Goal: Task Accomplishment & Management: Manage account settings

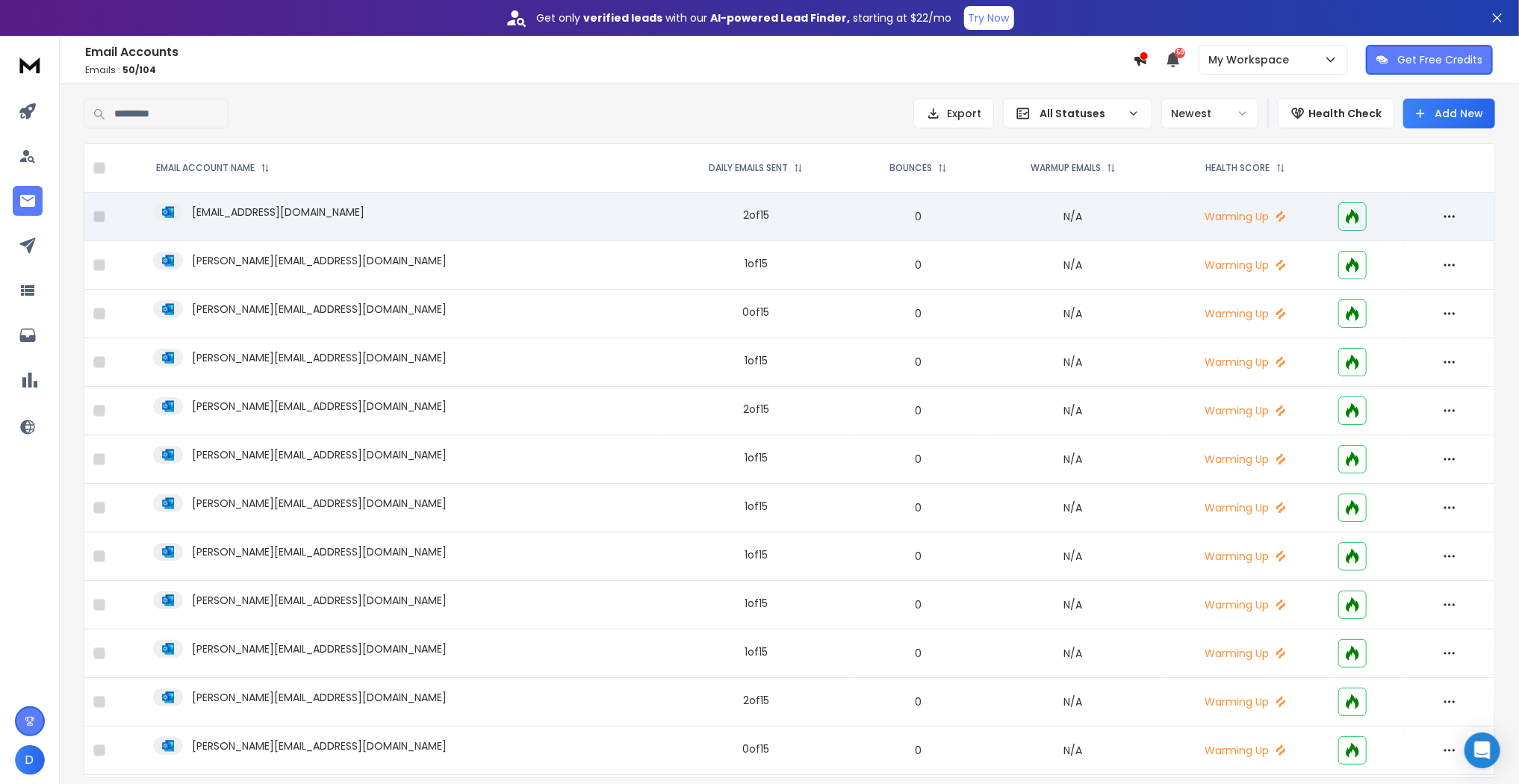
click at [251, 206] on p "[EMAIL_ADDRESS][DOMAIN_NAME]" at bounding box center [278, 212] width 172 height 15
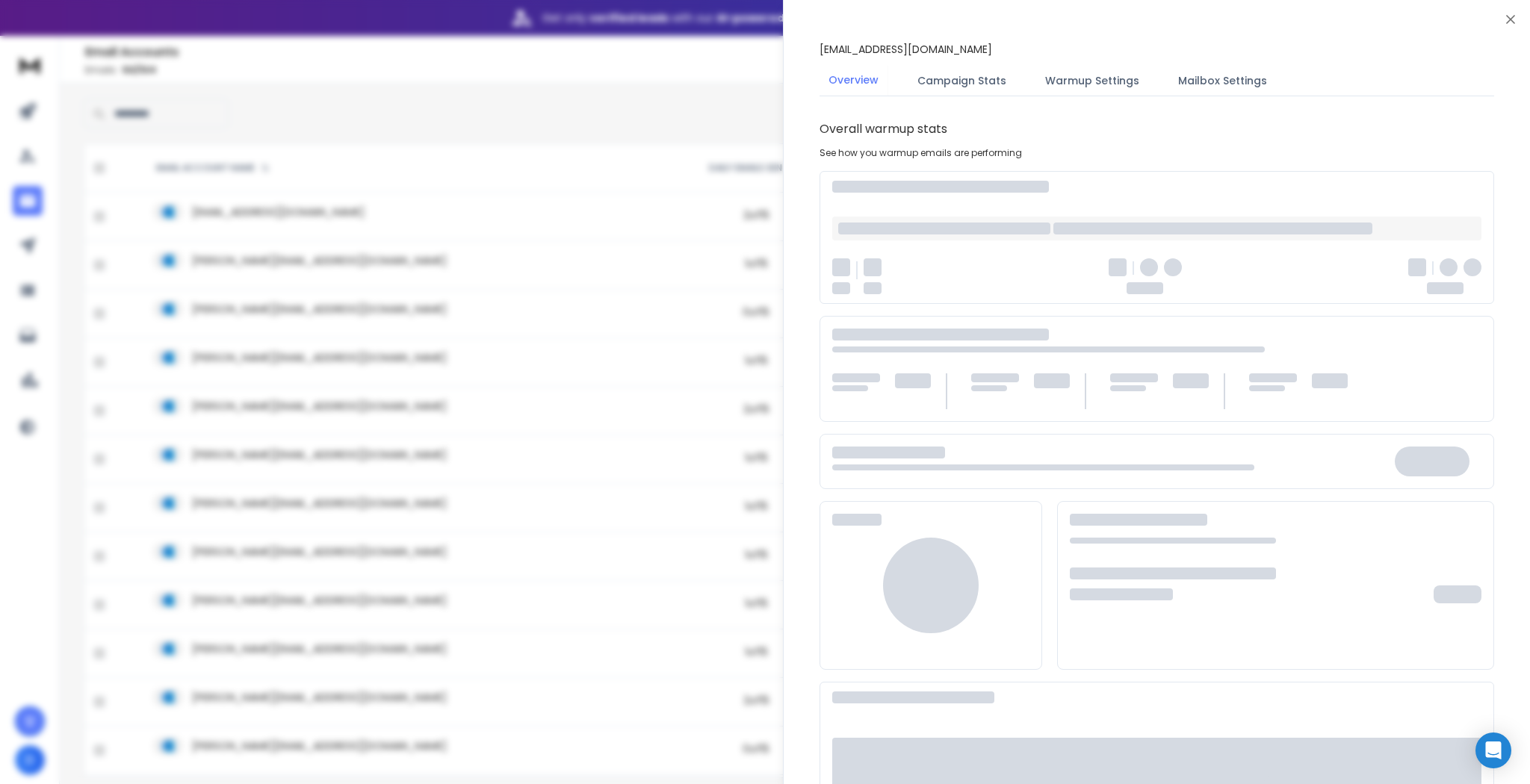
click at [1109, 79] on button "Warmup Settings" at bounding box center [1092, 81] width 112 height 33
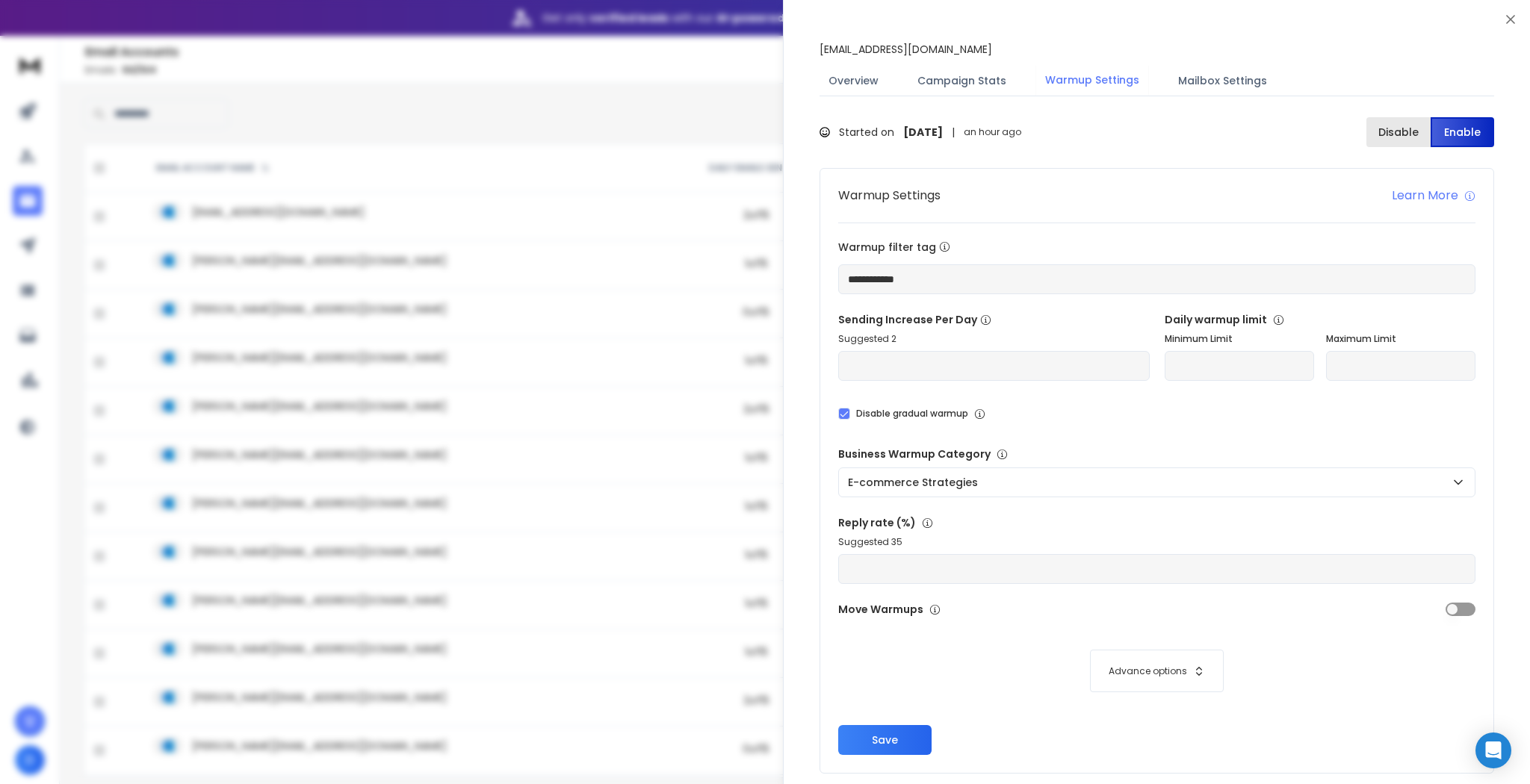
drag, startPoint x: 929, startPoint y: 283, endPoint x: 835, endPoint y: 282, distance: 94.0
click at [831, 284] on div "**********" at bounding box center [1157, 471] width 675 height 606
drag, startPoint x: 1512, startPoint y: 15, endPoint x: 858, endPoint y: 99, distance: 659.4
click at [1512, 16] on icon "button" at bounding box center [1510, 19] width 15 height 15
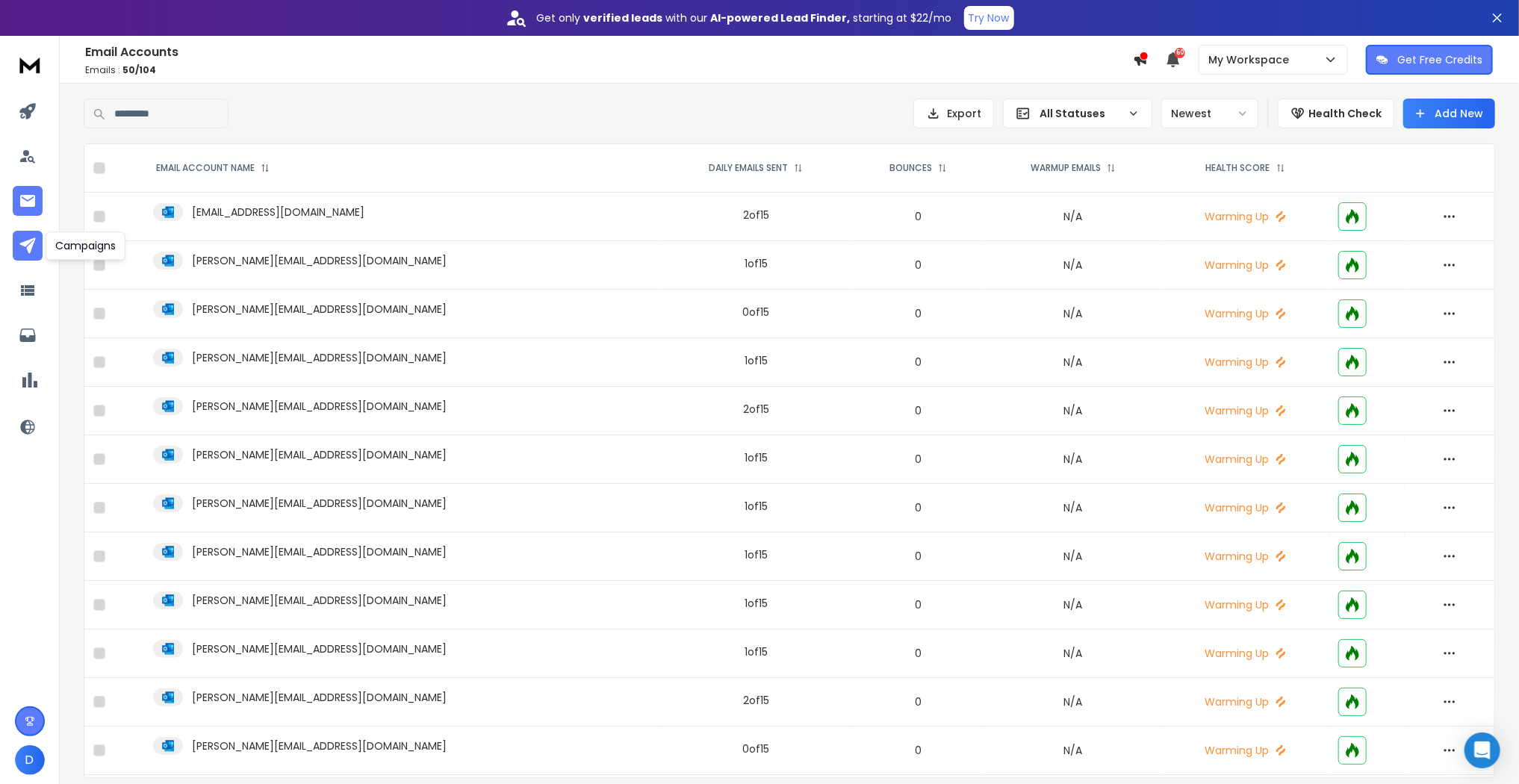
click at [31, 242] on icon at bounding box center [26, 245] width 15 height 15
